Goal: Check status

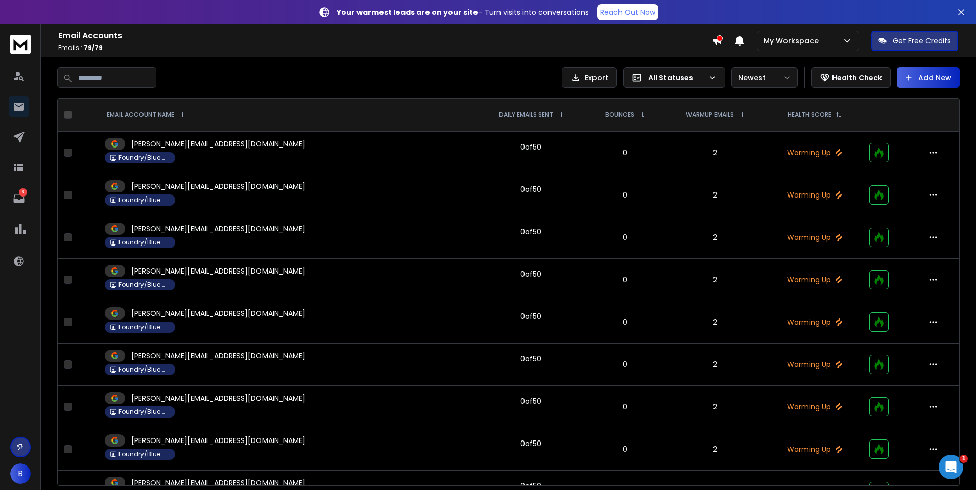
scroll to position [513, 0]
click at [240, 156] on div "Foundry/Blue Collar" at bounding box center [287, 157] width 365 height 11
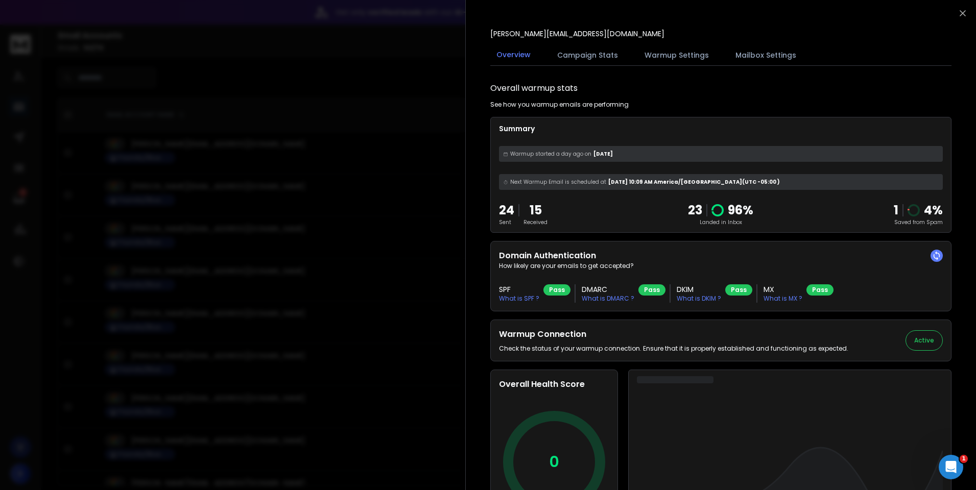
click at [282, 175] on div at bounding box center [488, 245] width 976 height 490
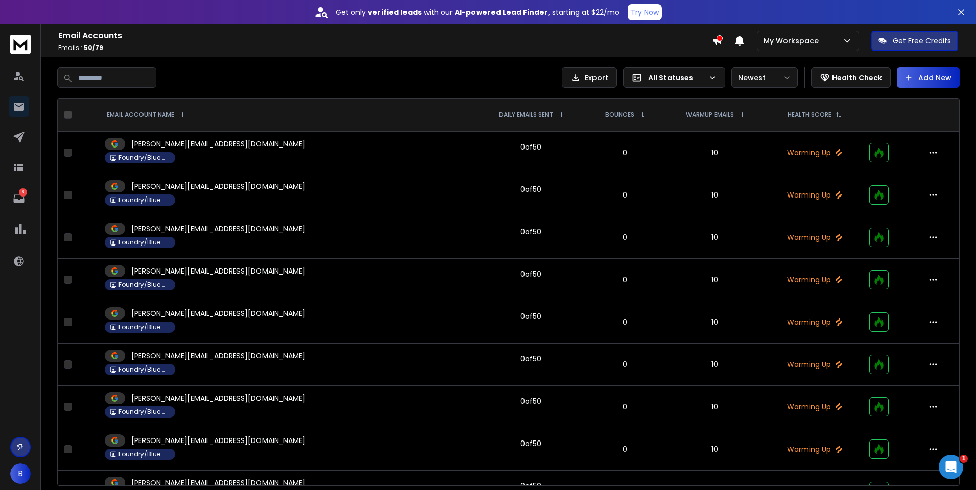
click at [267, 198] on div "Foundry/Blue Collar" at bounding box center [287, 200] width 365 height 11
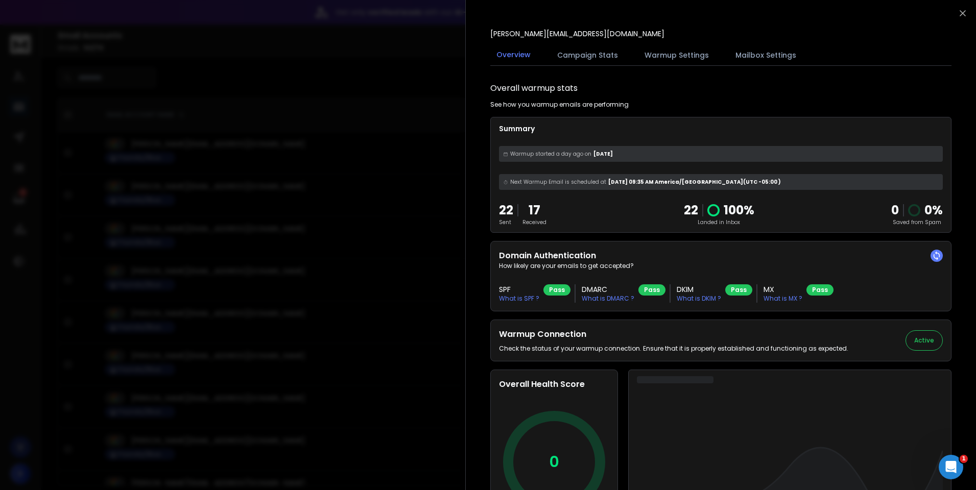
click at [370, 148] on div at bounding box center [488, 245] width 976 height 490
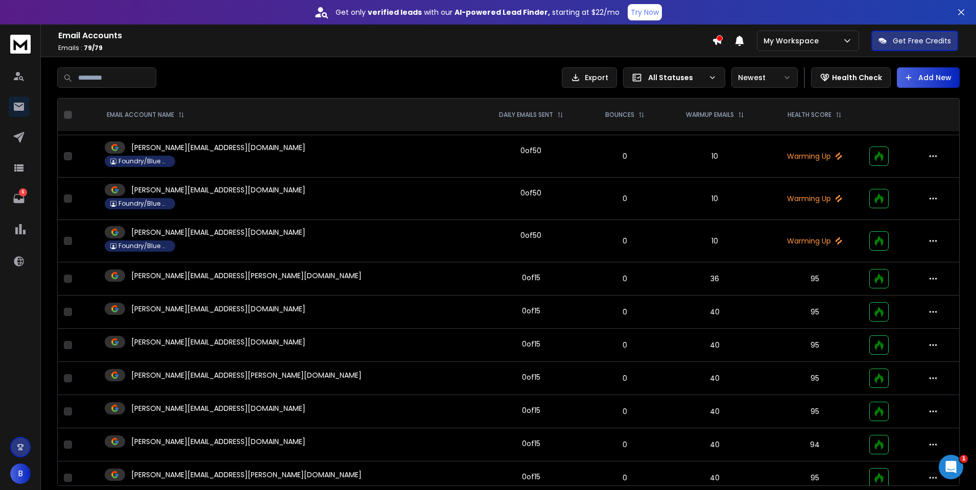
scroll to position [1736, 0]
